Goal: Communication & Community: Participate in discussion

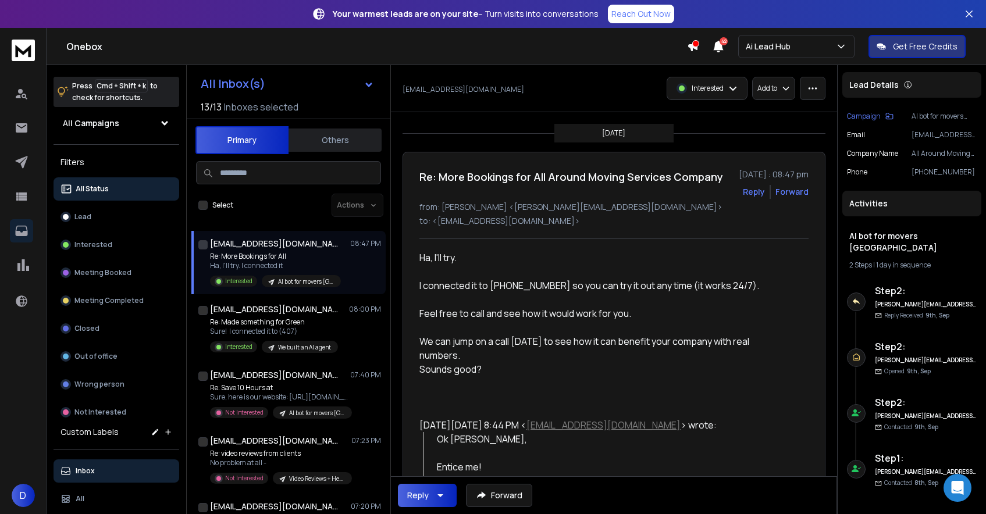
scroll to position [12, 0]
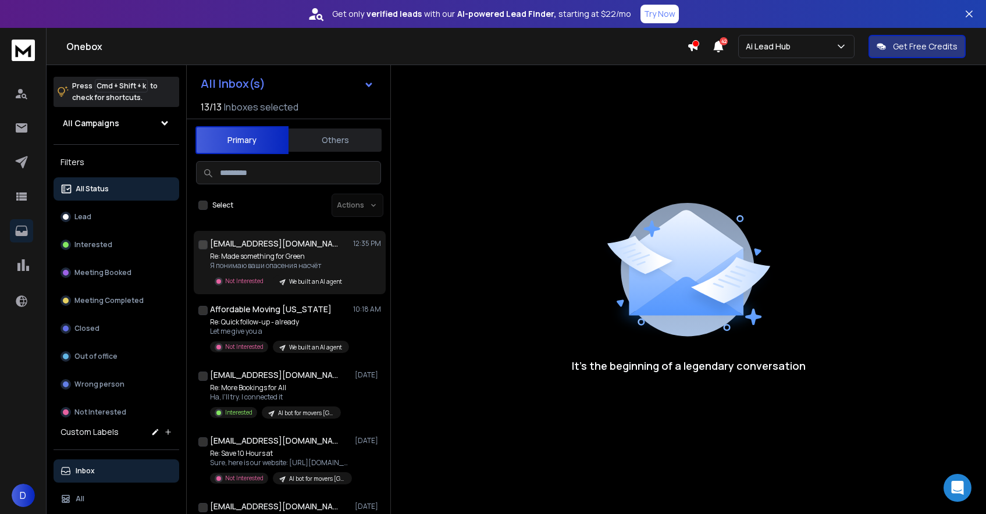
click at [337, 257] on p "Re: Made something for Green" at bounding box center [279, 256] width 139 height 9
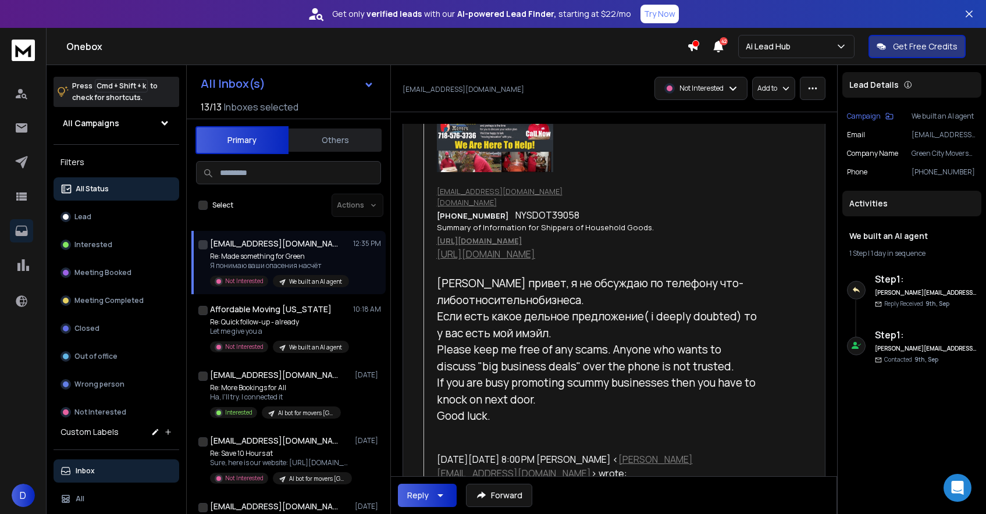
scroll to position [742, 0]
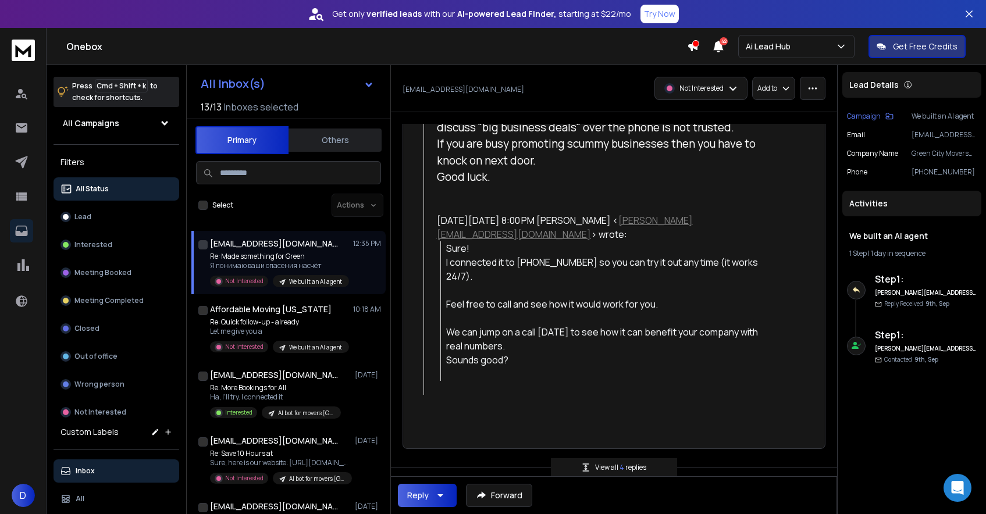
click at [627, 463] on p "View all 4 replies" at bounding box center [620, 467] width 51 height 9
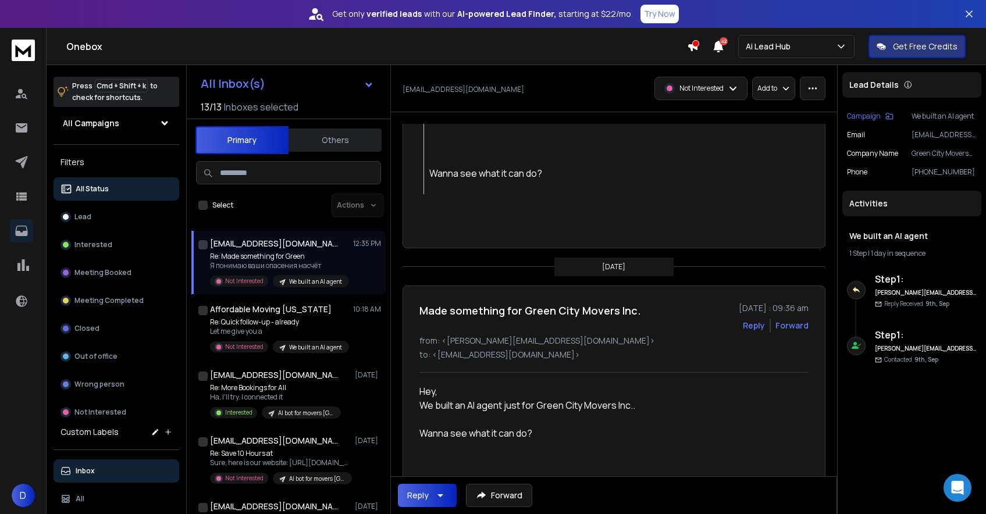
scroll to position [2501, 0]
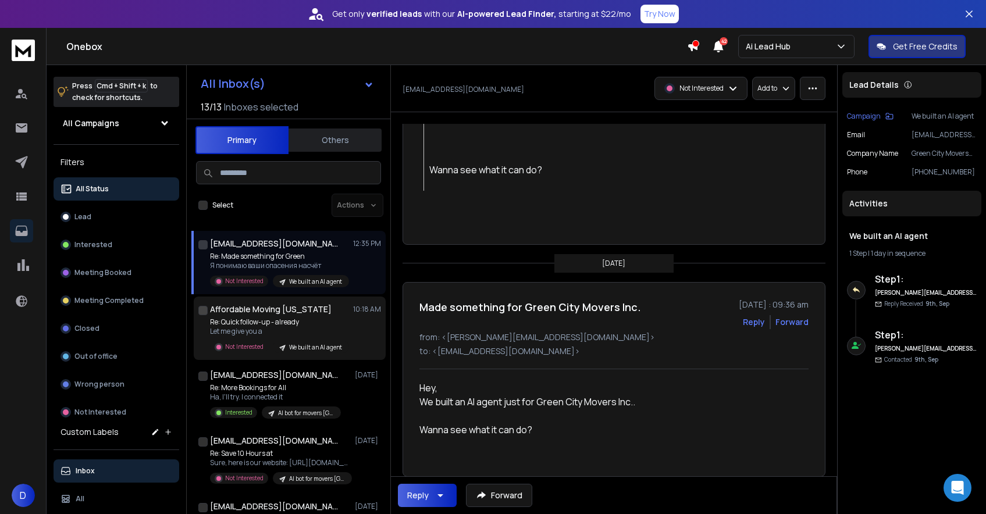
click at [280, 319] on p "Re: Quick follow-up - already" at bounding box center [279, 322] width 139 height 9
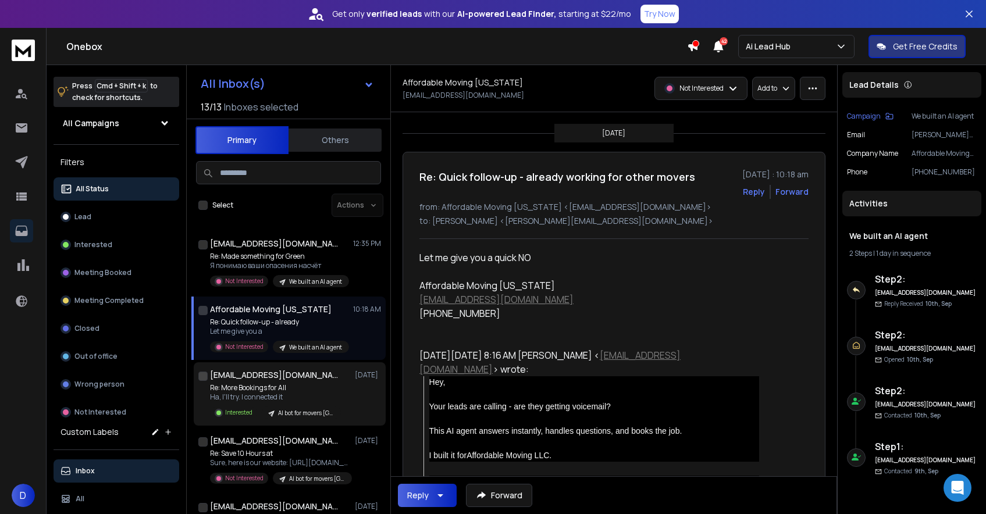
click at [299, 393] on p "Ha, I'll try. I connected it" at bounding box center [275, 397] width 131 height 9
